Goal: Task Accomplishment & Management: Use online tool/utility

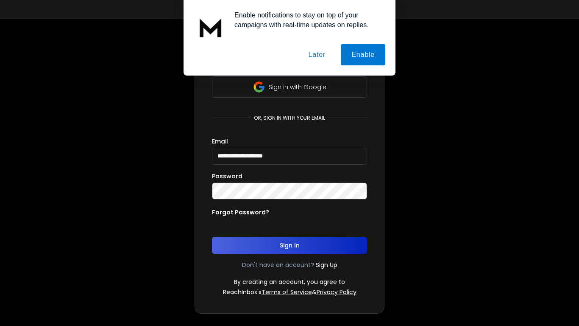
type input "**********"
click at [290, 245] on button "Sign In" at bounding box center [289, 245] width 155 height 17
